Goal: Task Accomplishment & Management: Use online tool/utility

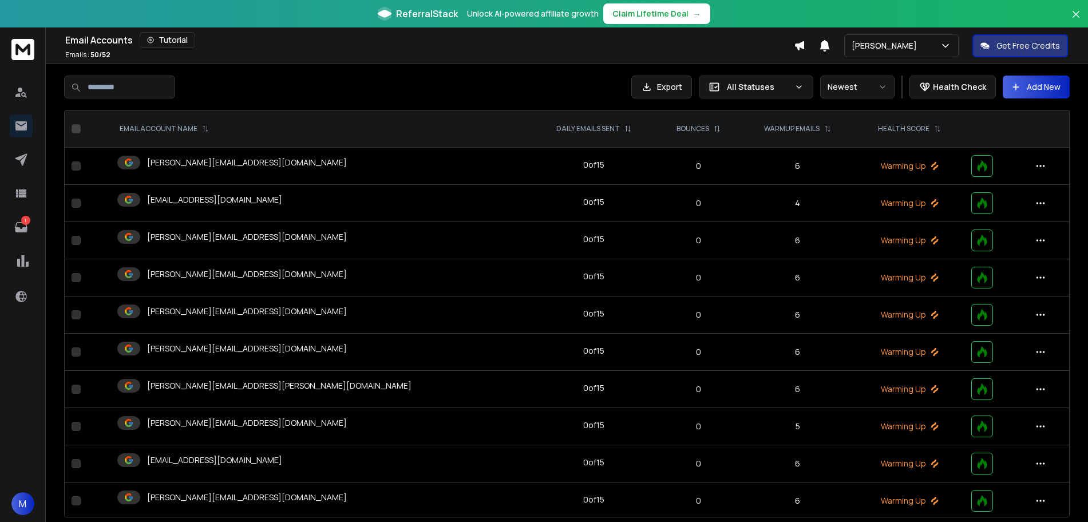
scroll to position [7, 0]
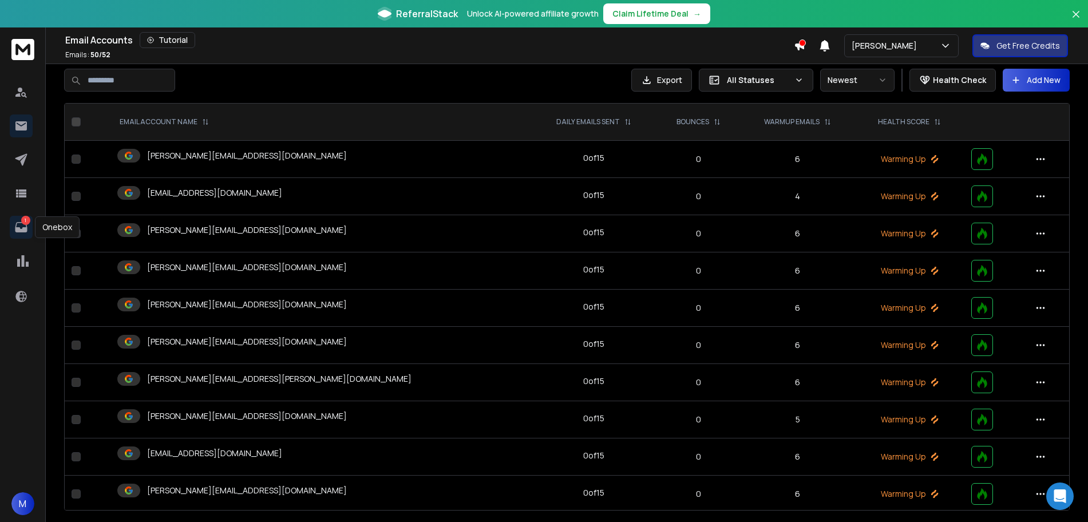
click at [21, 224] on icon at bounding box center [21, 227] width 14 height 14
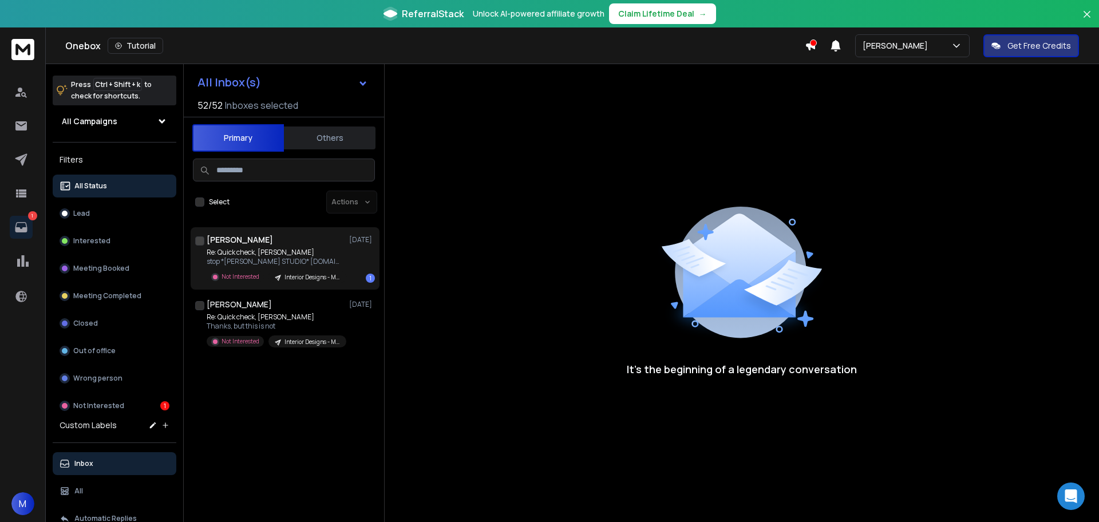
click at [288, 251] on p "Re: Quick check, [PERSON_NAME]" at bounding box center [275, 252] width 137 height 9
